Goal: Find specific page/section: Find specific page/section

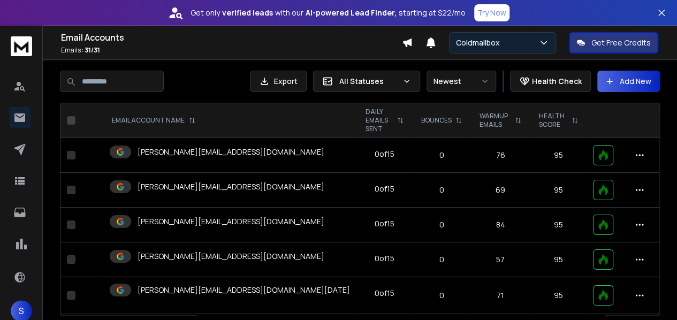
click at [482, 48] on p "Coldmailbox" at bounding box center [480, 42] width 48 height 11
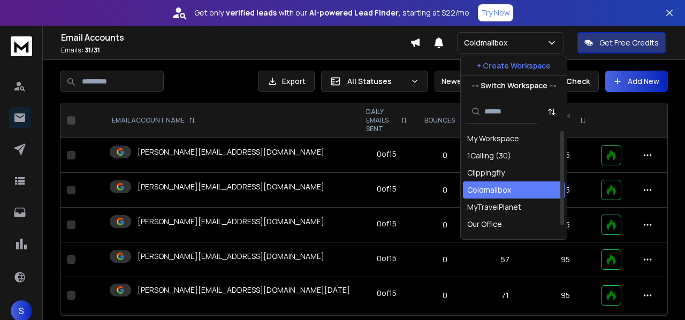
click at [506, 191] on div "Coldmailbox" at bounding box center [489, 190] width 44 height 11
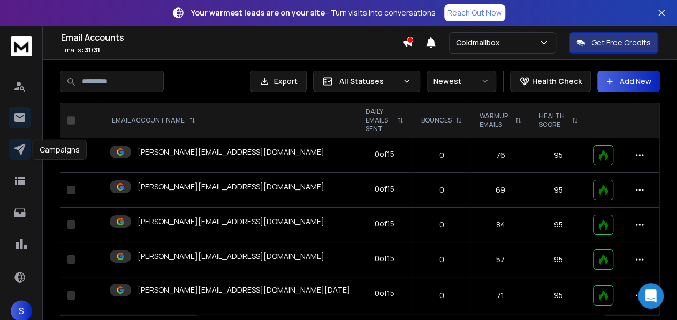
click at [24, 150] on icon at bounding box center [19, 149] width 13 height 13
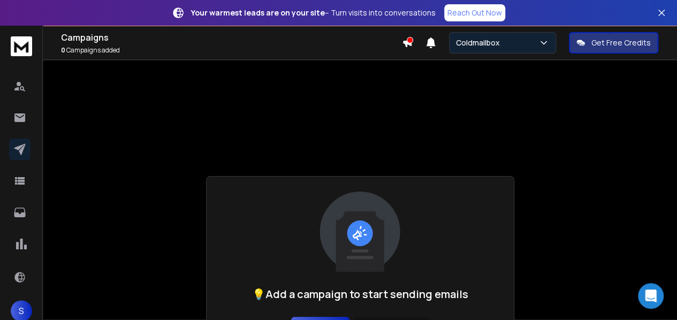
click at [498, 51] on button "Coldmailbox" at bounding box center [502, 42] width 107 height 21
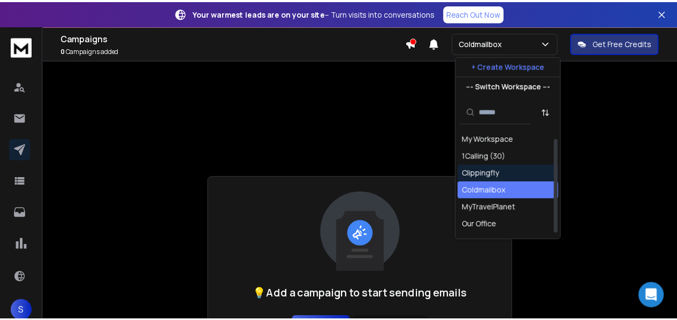
scroll to position [13, 0]
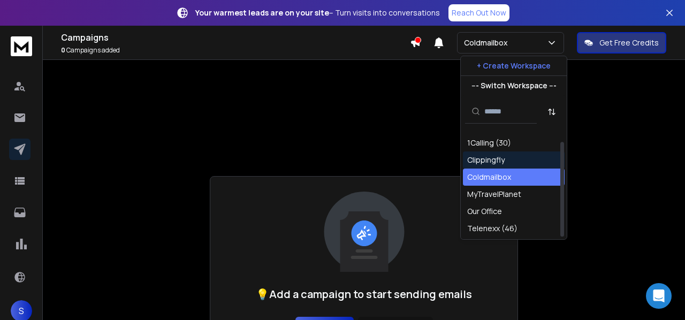
click at [362, 151] on div "💡Add a campaign to start sending emails Add New See Archived" at bounding box center [364, 265] width 608 height 252
